Goal: Task Accomplishment & Management: Manage account settings

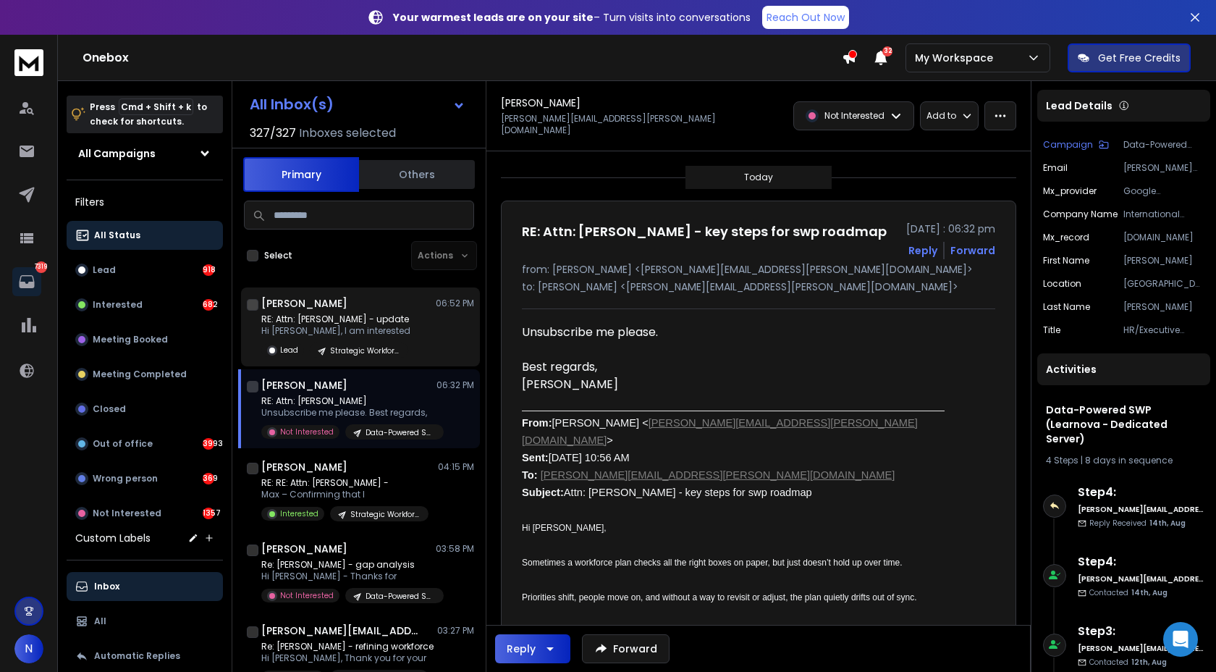
click at [385, 318] on p "RE: Attn: [PERSON_NAME] - update" at bounding box center [335, 319] width 149 height 12
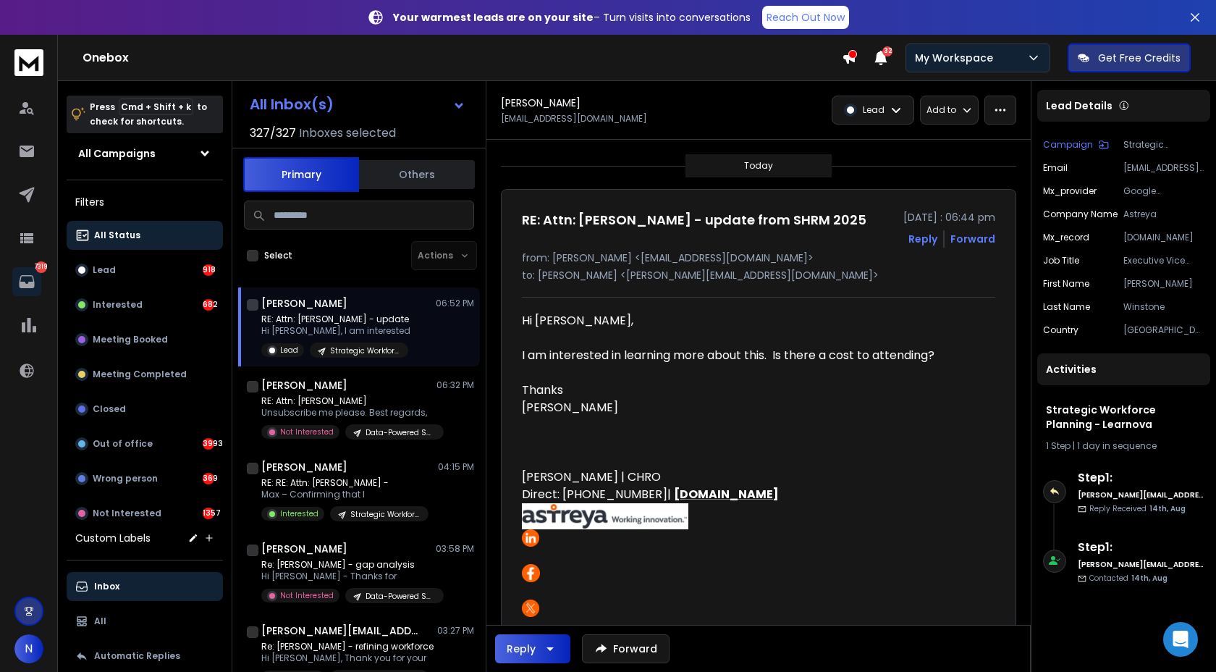
click at [971, 61] on p "My Workspace" at bounding box center [957, 58] width 84 height 14
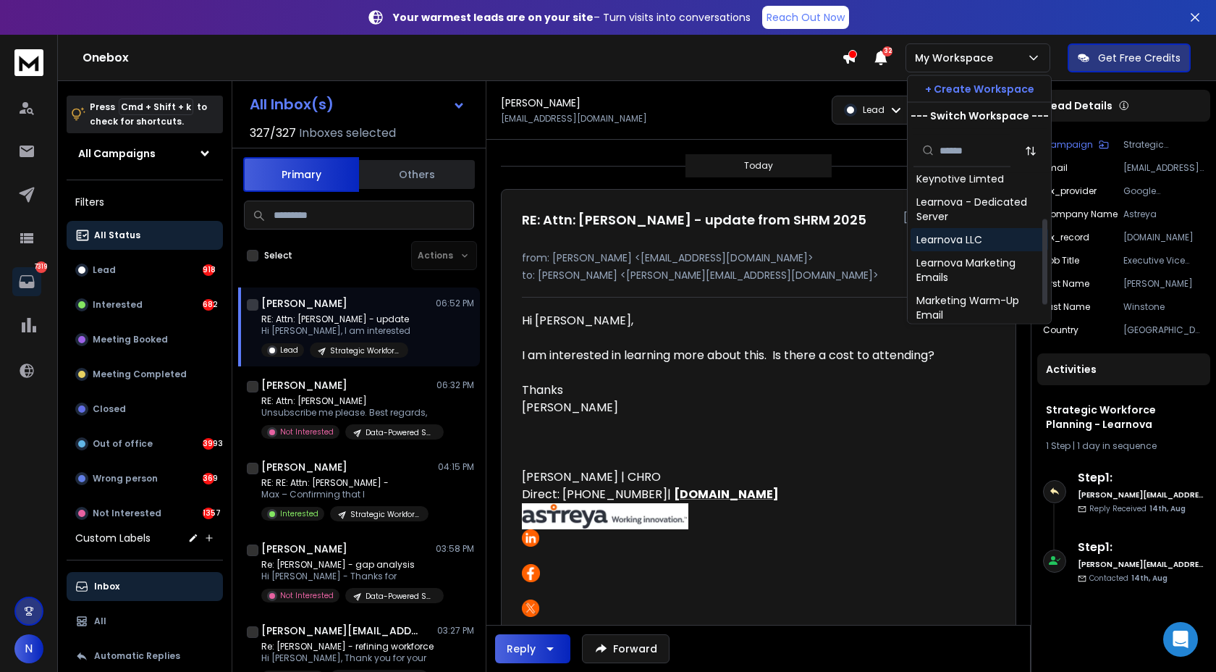
scroll to position [72, 0]
click at [971, 249] on div "Learnova Marketing Emails" at bounding box center [980, 267] width 138 height 38
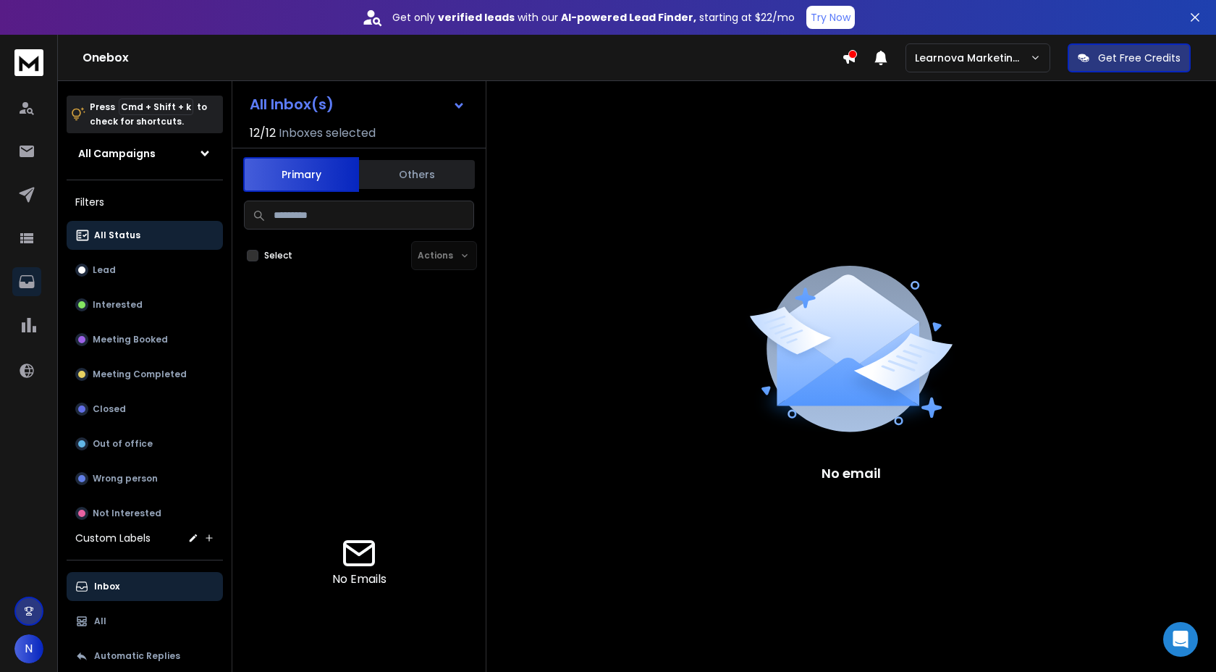
click at [414, 174] on button "Others" at bounding box center [417, 175] width 116 height 32
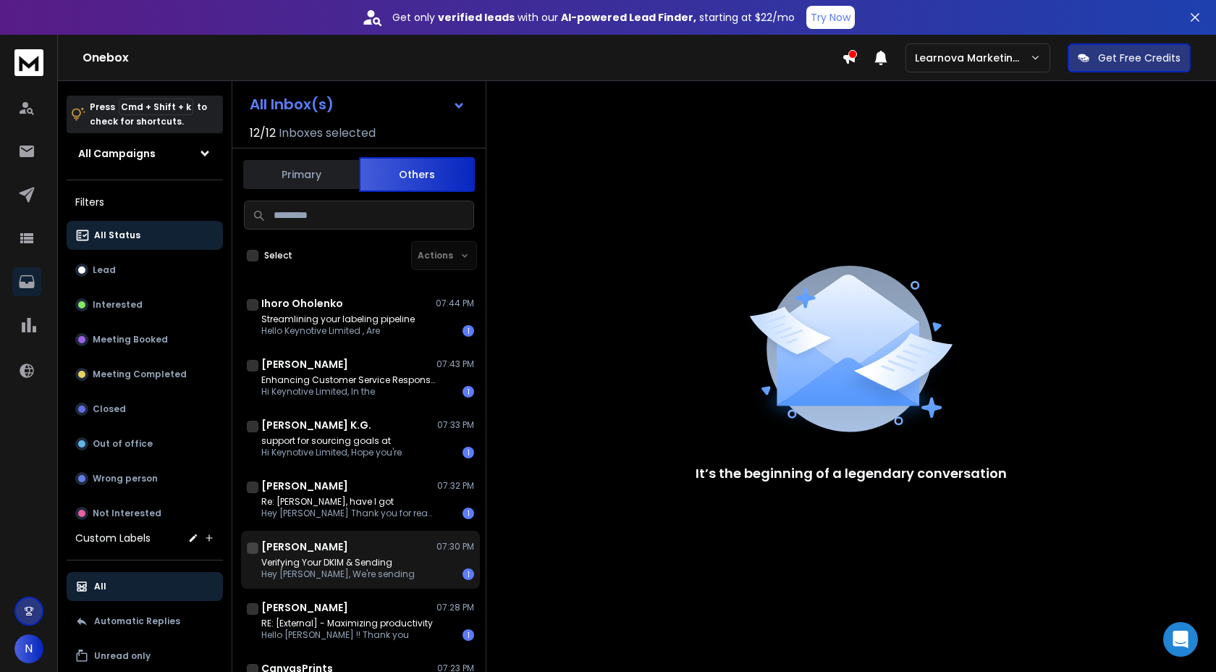
scroll to position [87, 0]
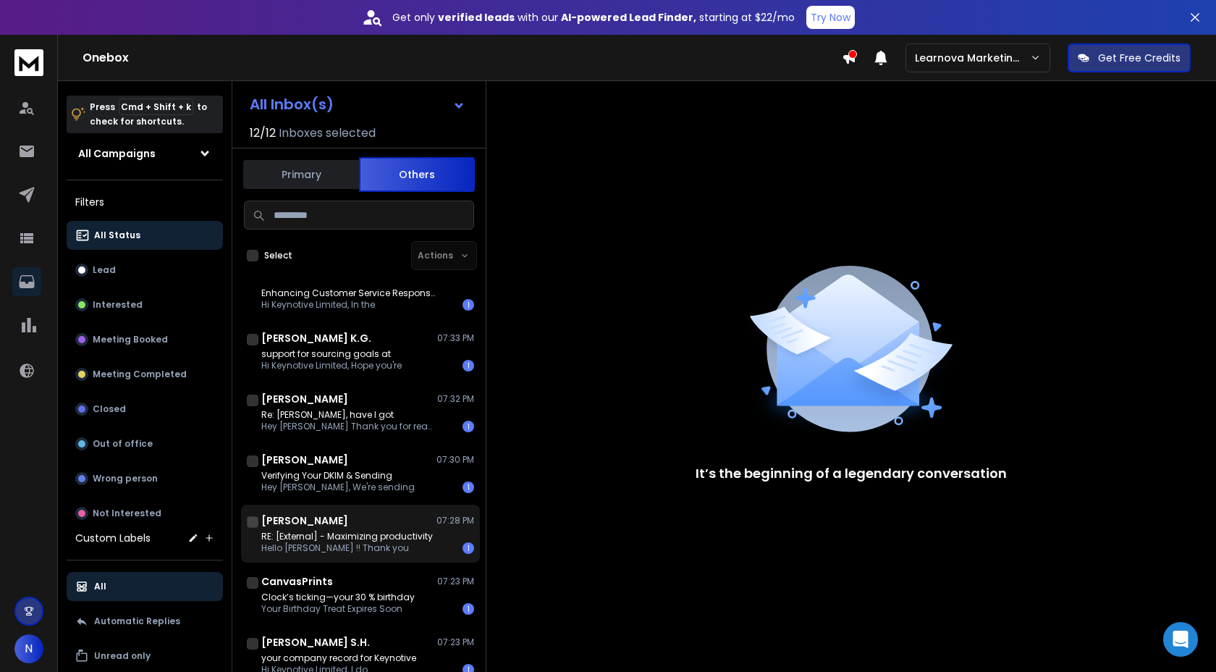
click at [355, 518] on div "Jason Shultz 07:28 PM" at bounding box center [367, 520] width 213 height 14
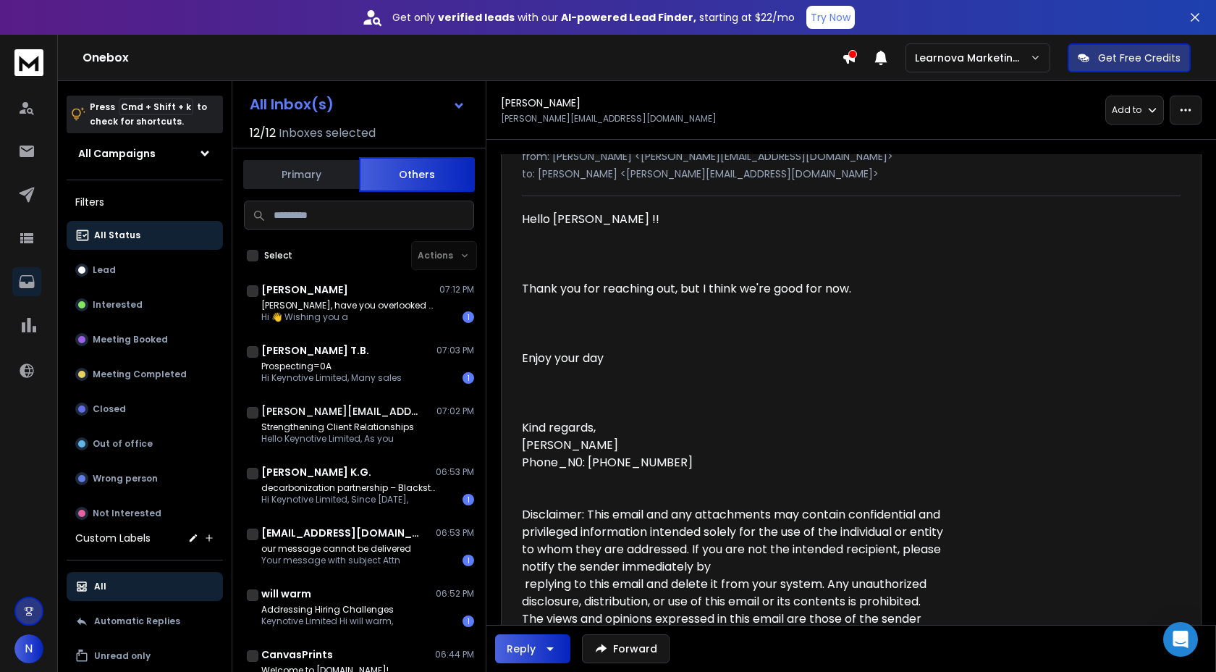
scroll to position [0, 0]
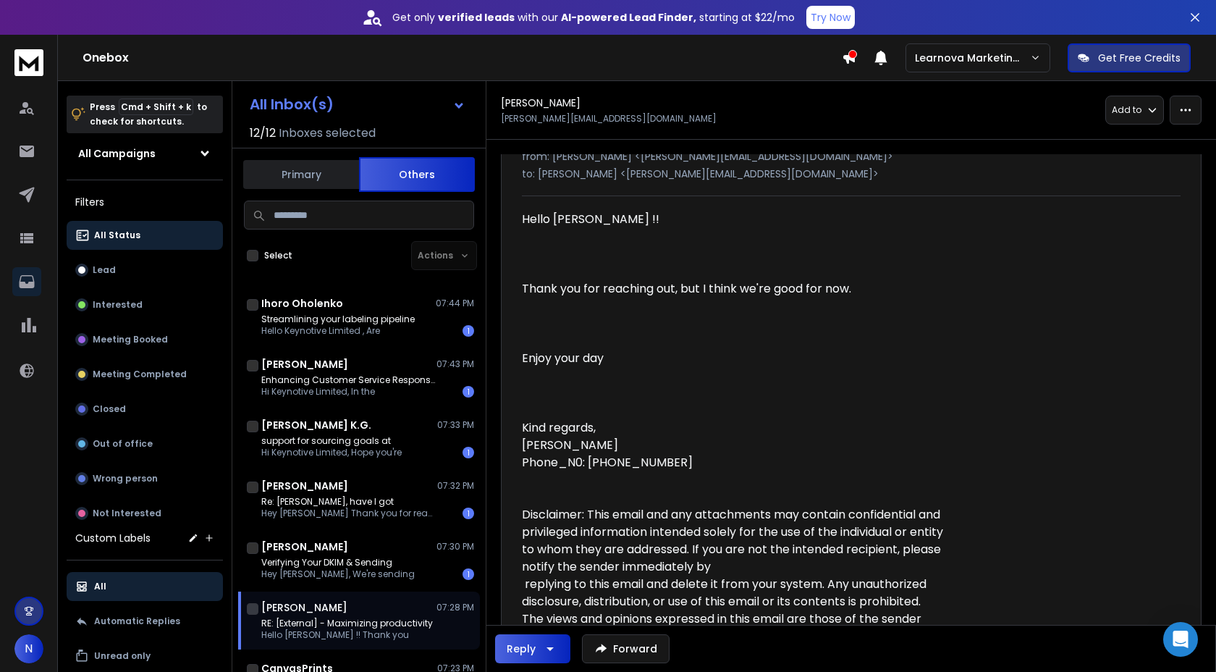
click at [305, 167] on button "Primary" at bounding box center [301, 175] width 116 height 32
